Goal: Information Seeking & Learning: Check status

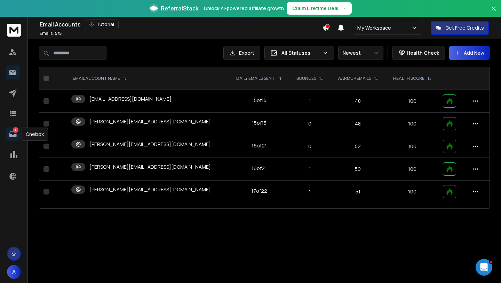
click at [14, 134] on icon at bounding box center [12, 134] width 7 height 6
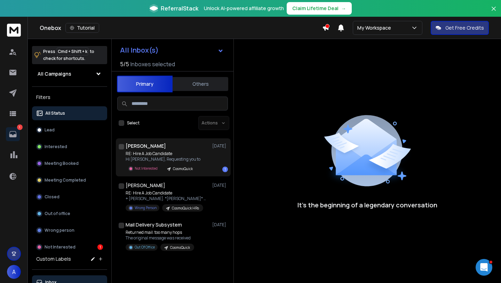
click at [167, 146] on div "[PERSON_NAME] [DATE]" at bounding box center [177, 145] width 102 height 7
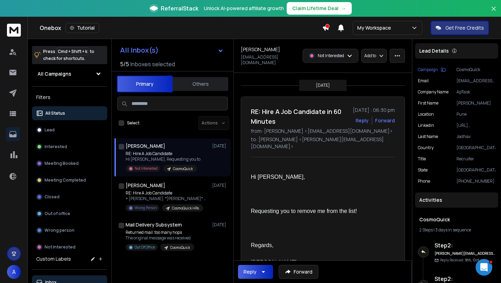
click at [266, 271] on icon "button" at bounding box center [263, 271] width 8 height 8
click at [257, 238] on p "Reply" at bounding box center [256, 239] width 13 height 7
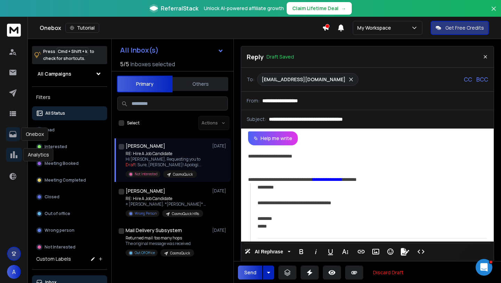
click at [15, 149] on link at bounding box center [14, 154] width 16 height 16
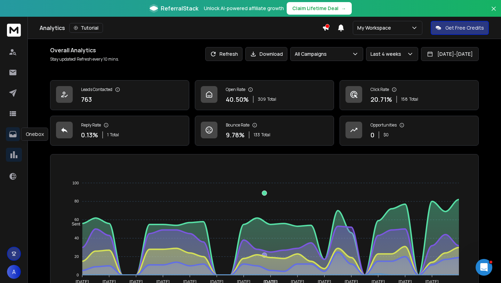
click at [10, 138] on icon at bounding box center [13, 134] width 8 height 8
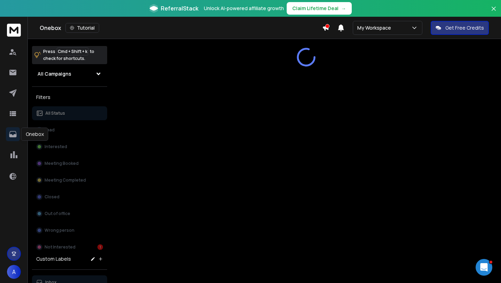
click at [13, 122] on div at bounding box center [14, 114] width 16 height 16
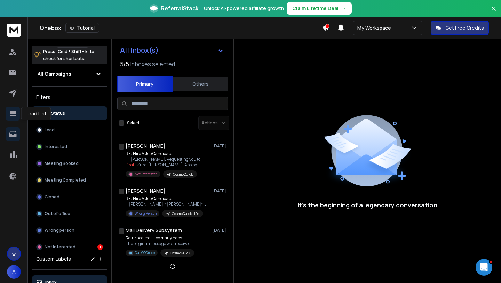
click at [15, 106] on link at bounding box center [13, 113] width 14 height 14
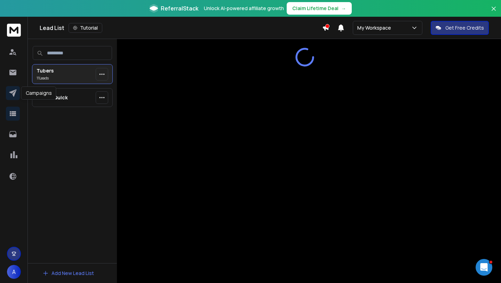
click at [15, 95] on icon at bounding box center [13, 93] width 8 height 8
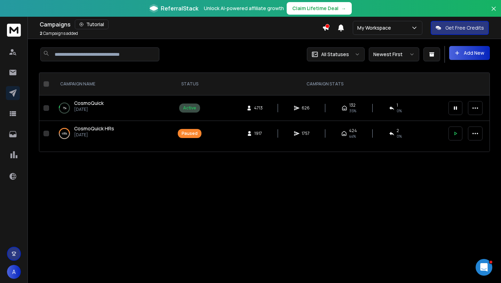
click at [89, 105] on span "CosmoQuick" at bounding box center [89, 103] width 30 height 7
